Goal: Communication & Community: Answer question/provide support

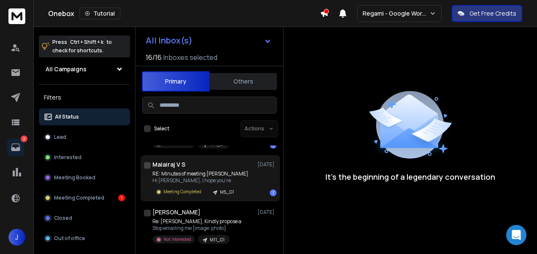
scroll to position [39, 0]
click at [203, 181] on p "Hi [PERSON_NAME], I hope you're" at bounding box center [200, 181] width 96 height 7
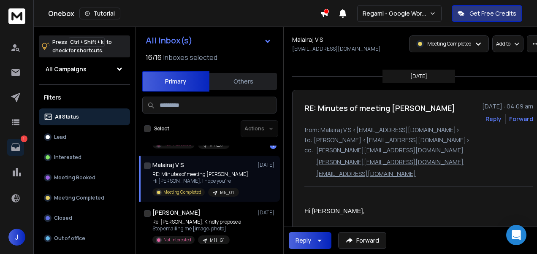
scroll to position [0, 0]
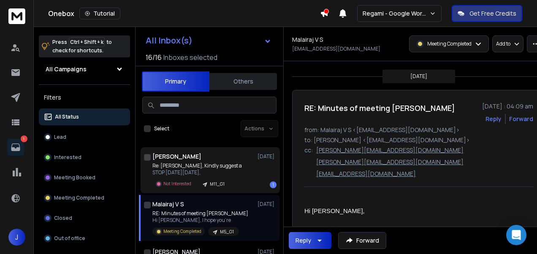
click at [240, 170] on div "Re: [PERSON_NAME], Kindly suggest a STOP [DATE][DATE], Not Interested M11_G1 1" at bounding box center [214, 175] width 124 height 26
